Goal: Navigation & Orientation: Find specific page/section

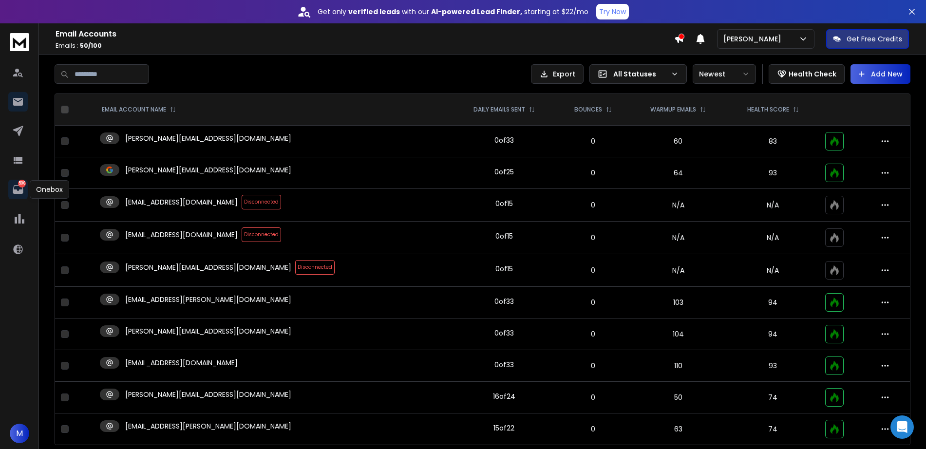
click at [18, 189] on icon at bounding box center [18, 190] width 12 height 12
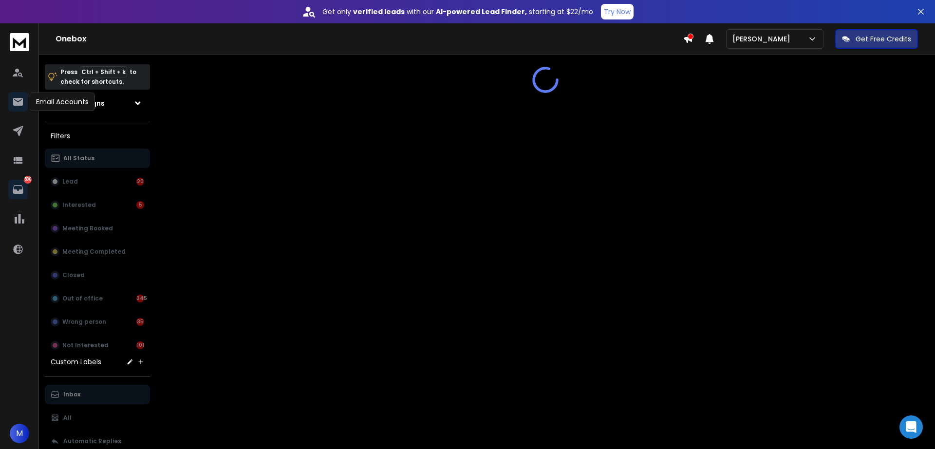
click at [23, 100] on icon at bounding box center [18, 102] width 12 height 12
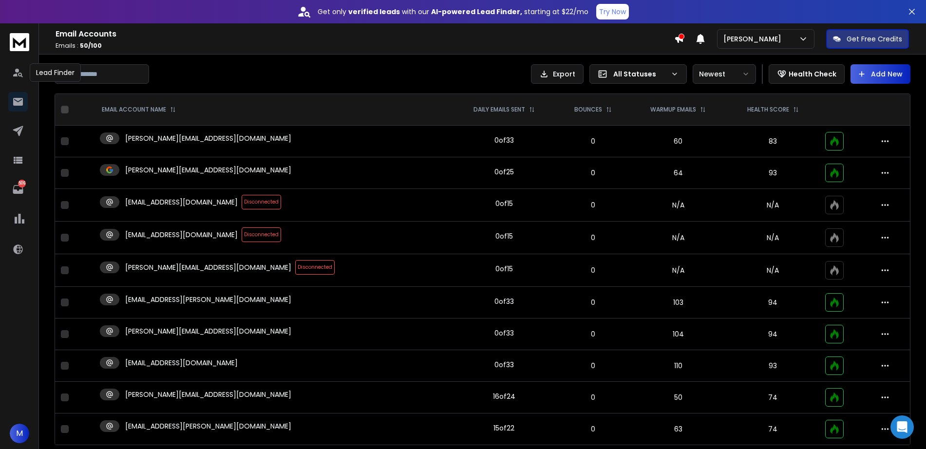
click at [15, 41] on img at bounding box center [19, 42] width 19 height 18
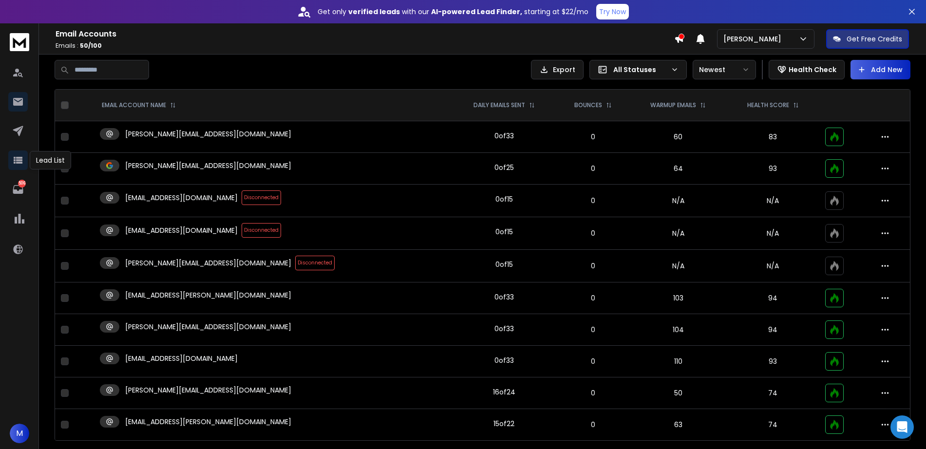
scroll to position [6, 0]
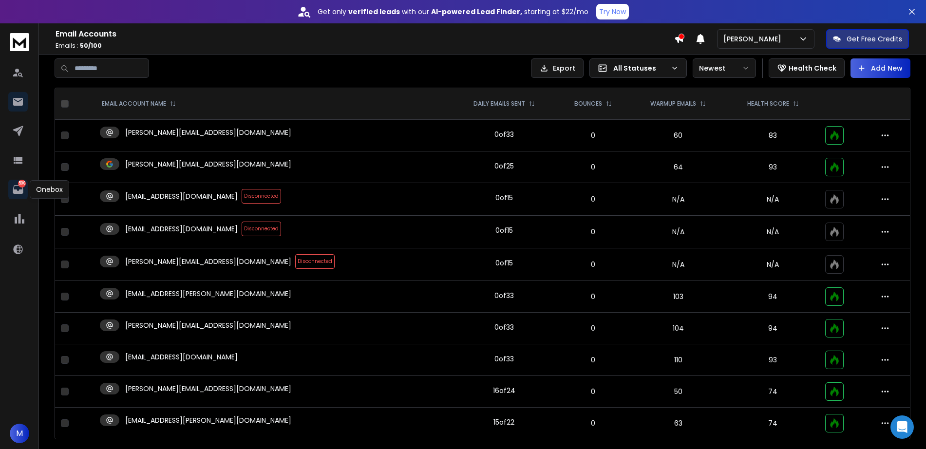
click at [12, 187] on icon at bounding box center [18, 190] width 12 height 12
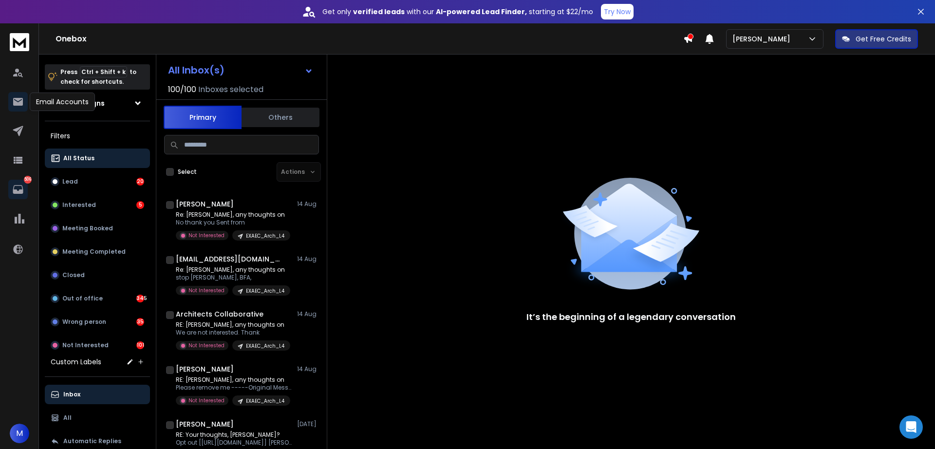
click at [16, 104] on icon at bounding box center [18, 102] width 10 height 8
